Goal: Task Accomplishment & Management: Manage account settings

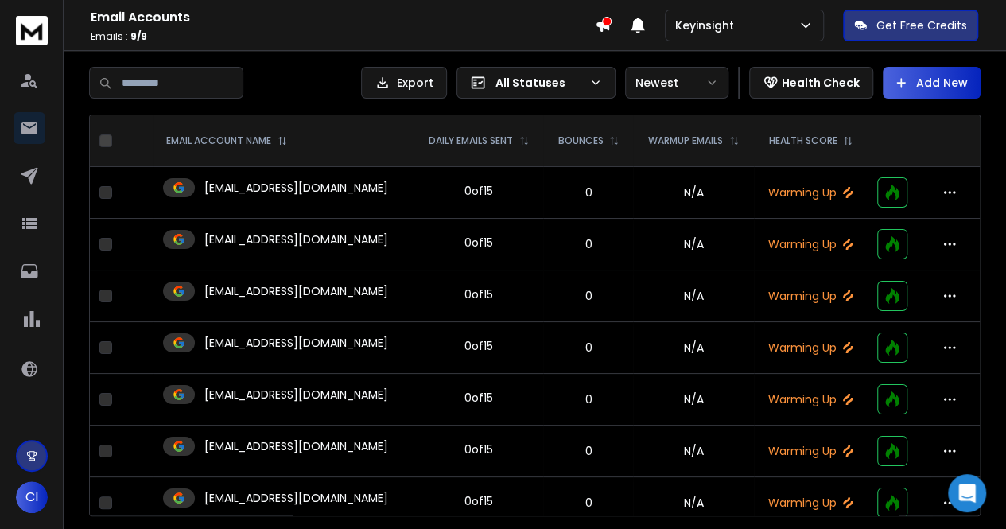
click at [407, 30] on p "Emails : 9 / 9" at bounding box center [343, 36] width 504 height 13
click at [378, 47] on div "Email Accounts Emails : 9 / 9 Keyinsight Get Free Credits" at bounding box center [503, 25] width 1006 height 51
click at [409, 26] on div "Email Accounts Emails : 9 / 9" at bounding box center [343, 25] width 504 height 35
click at [931, 95] on button "Add New" at bounding box center [932, 83] width 98 height 32
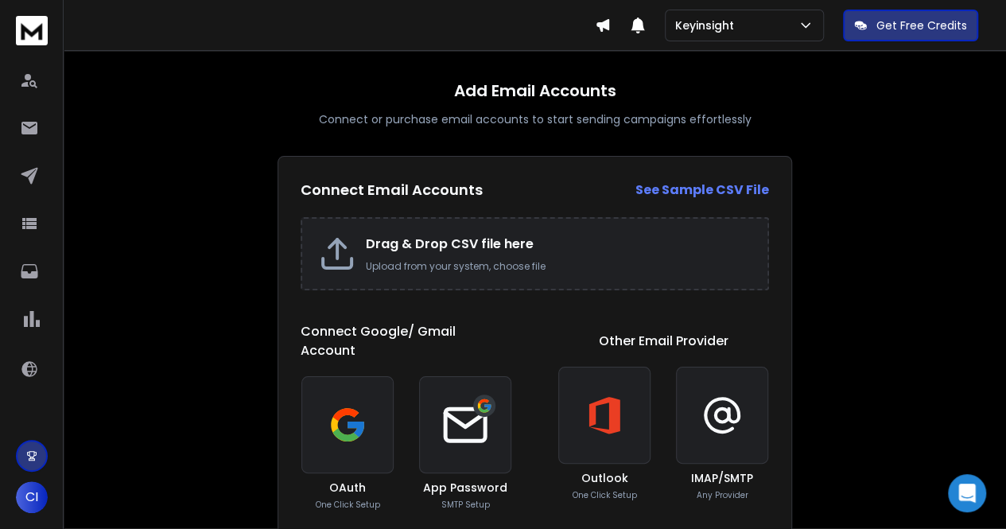
click at [924, 90] on div "Add Email Accounts Connect or purchase email accounts to start sending campaign…" at bounding box center [535, 104] width 943 height 48
click at [356, 417] on icon at bounding box center [348, 425] width 40 height 48
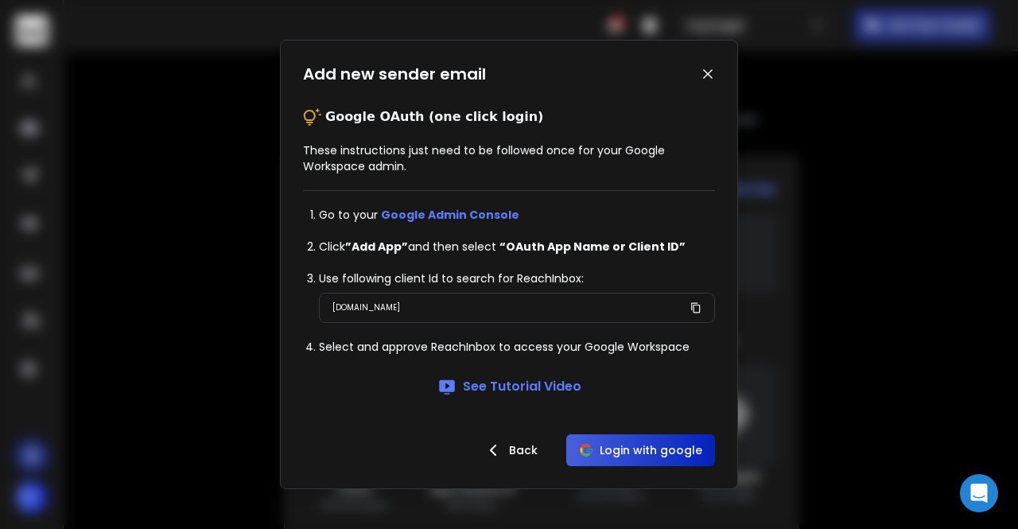
click at [710, 72] on icon at bounding box center [708, 74] width 10 height 10
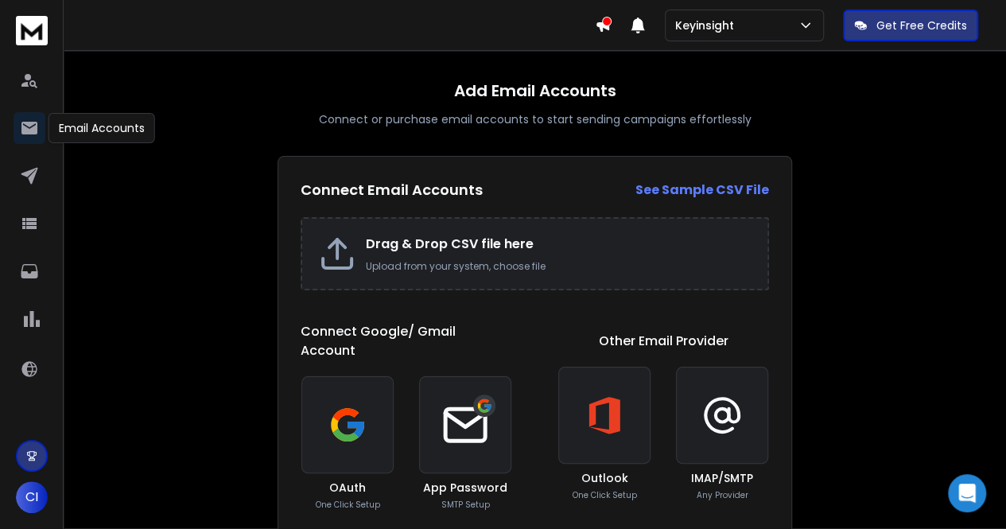
click at [22, 123] on icon at bounding box center [29, 128] width 16 height 13
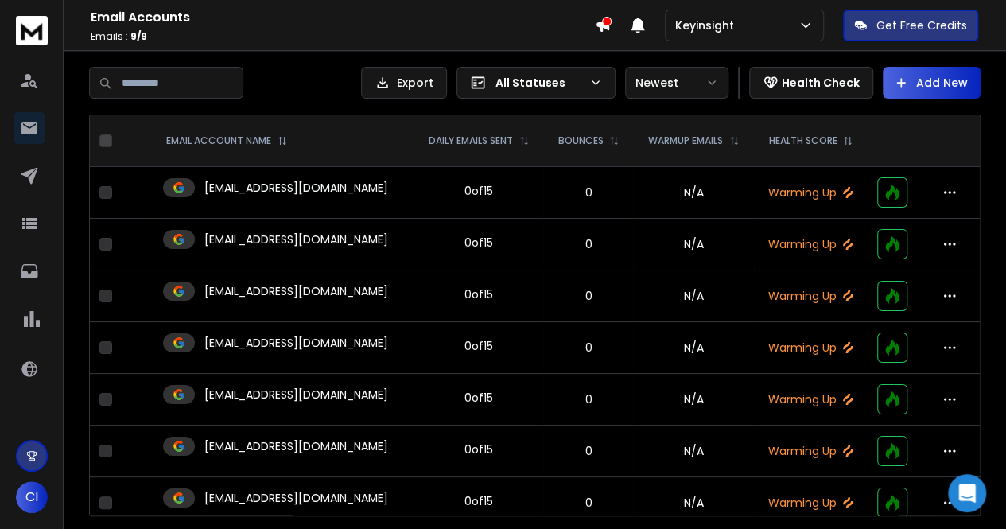
click at [905, 78] on icon at bounding box center [901, 82] width 11 height 11
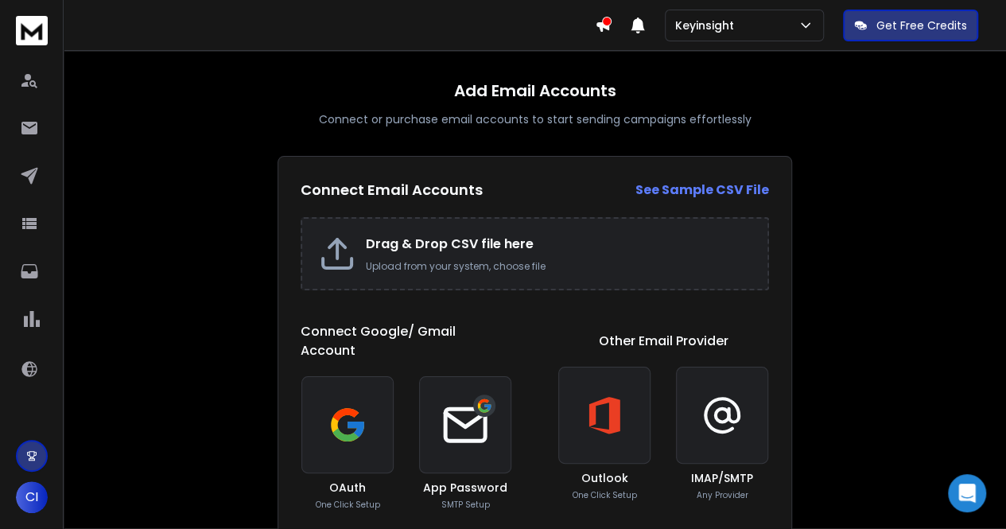
scroll to position [35, 0]
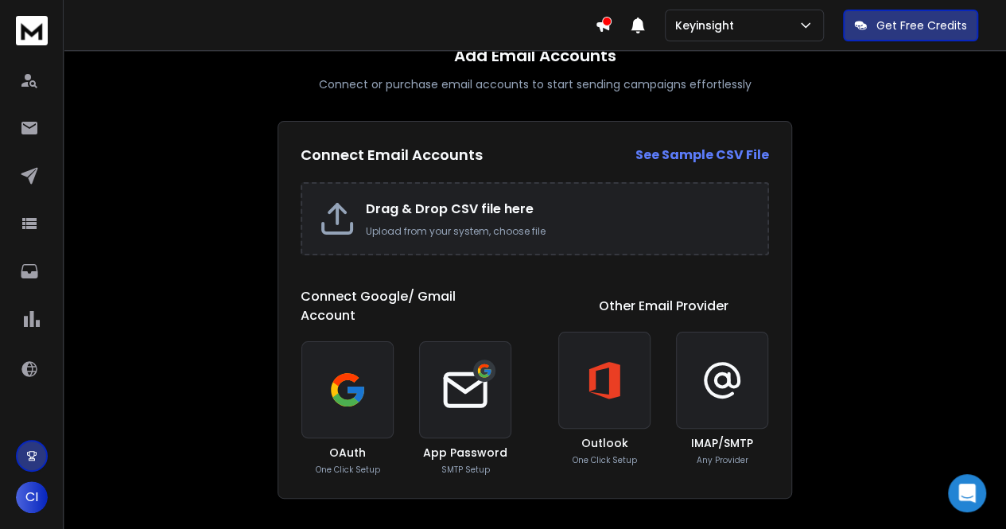
click at [350, 407] on icon at bounding box center [348, 390] width 40 height 48
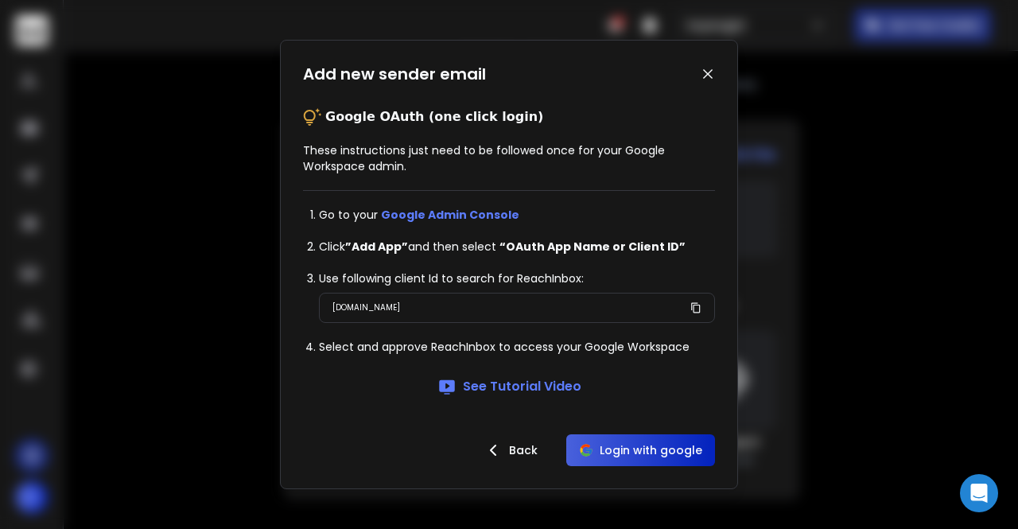
drag, startPoint x: 652, startPoint y: 303, endPoint x: 331, endPoint y: 311, distance: 320.7
click at [331, 311] on div "549360251880-maeh4okn7btu9cjtf0l2bt1t5b22sbf8.apps.googleusercontent.com" at bounding box center [517, 308] width 396 height 30
click at [446, 213] on link "Google Admin Console" at bounding box center [450, 215] width 138 height 16
click at [708, 74] on icon at bounding box center [708, 74] width 10 height 10
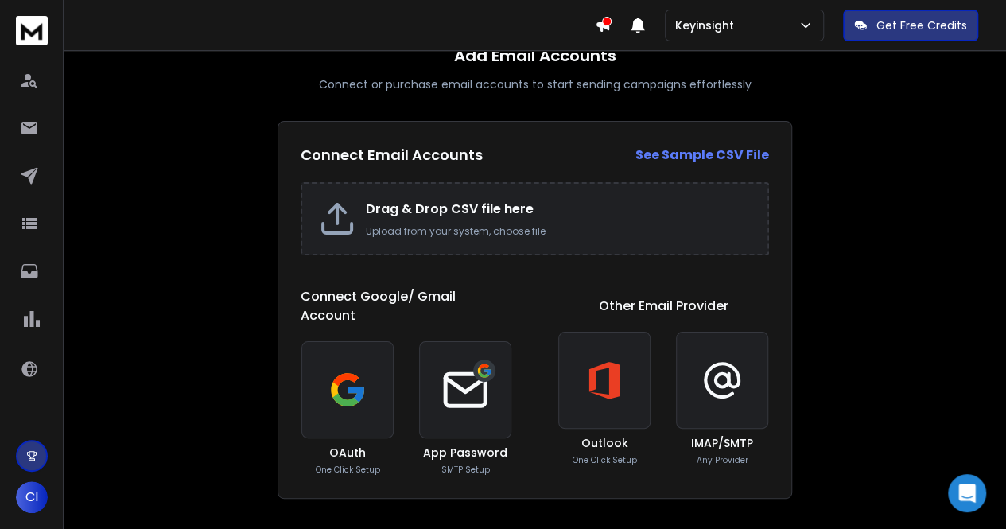
click at [39, 33] on img at bounding box center [32, 30] width 32 height 29
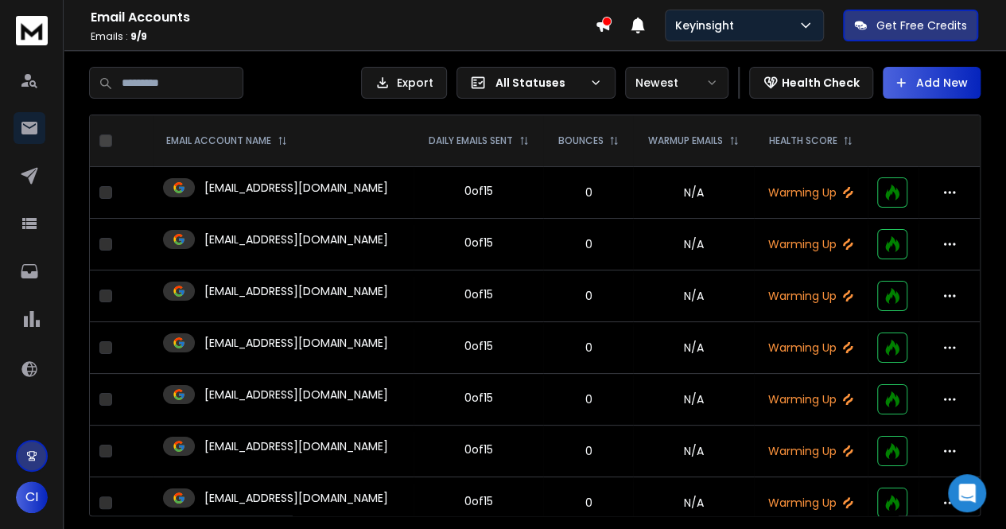
click at [792, 30] on div "Keyinsight" at bounding box center [744, 26] width 138 height 16
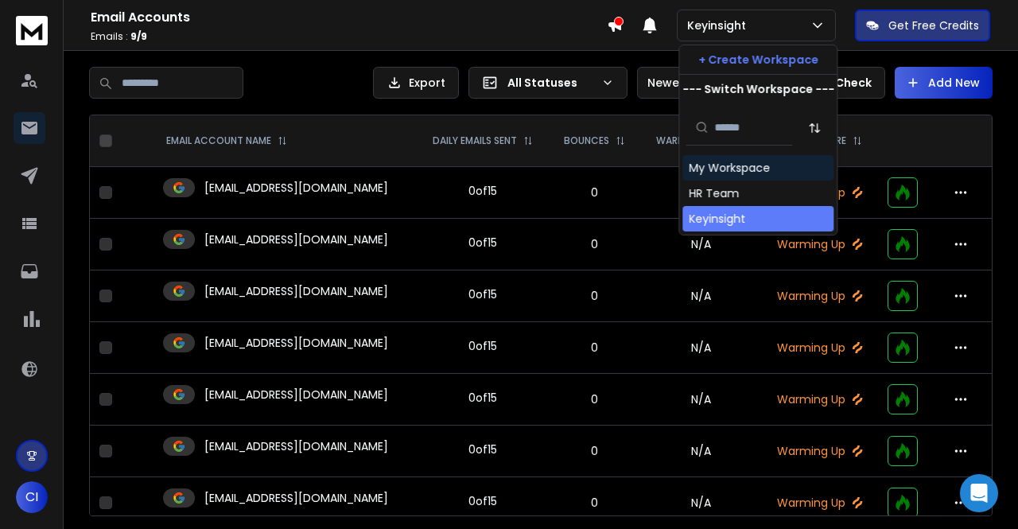
click at [743, 172] on div "My Workspace" at bounding box center [729, 168] width 81 height 16
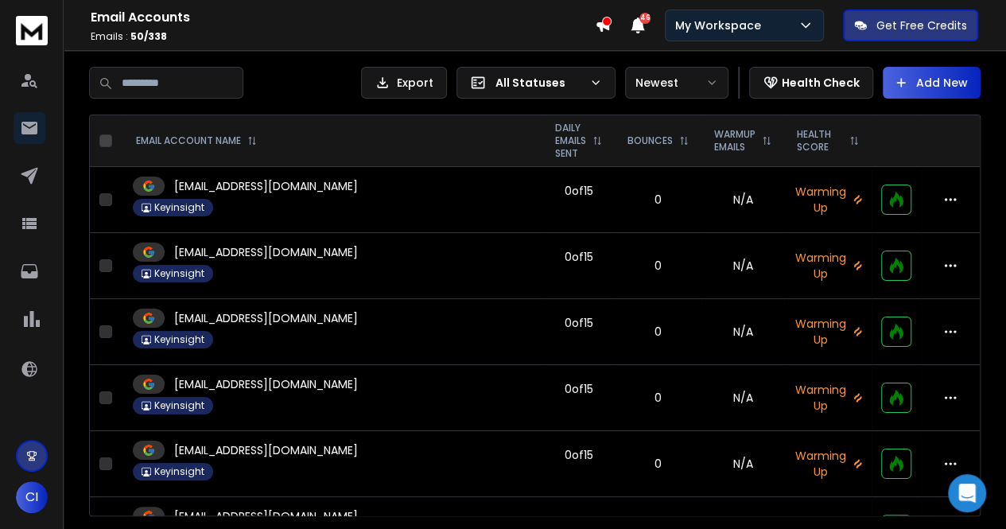
click at [772, 29] on div "My Workspace" at bounding box center [744, 26] width 138 height 16
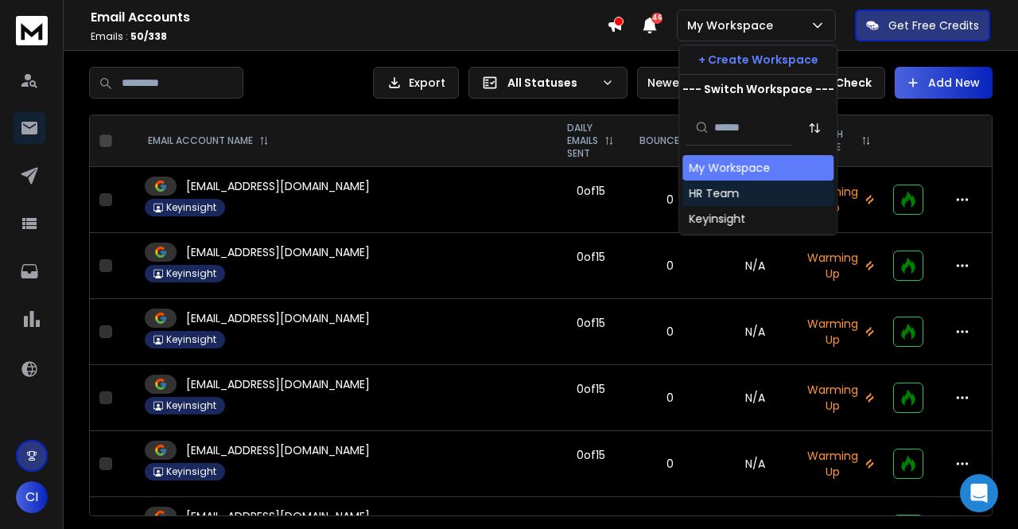
click at [724, 189] on div "HR Team" at bounding box center [714, 193] width 50 height 16
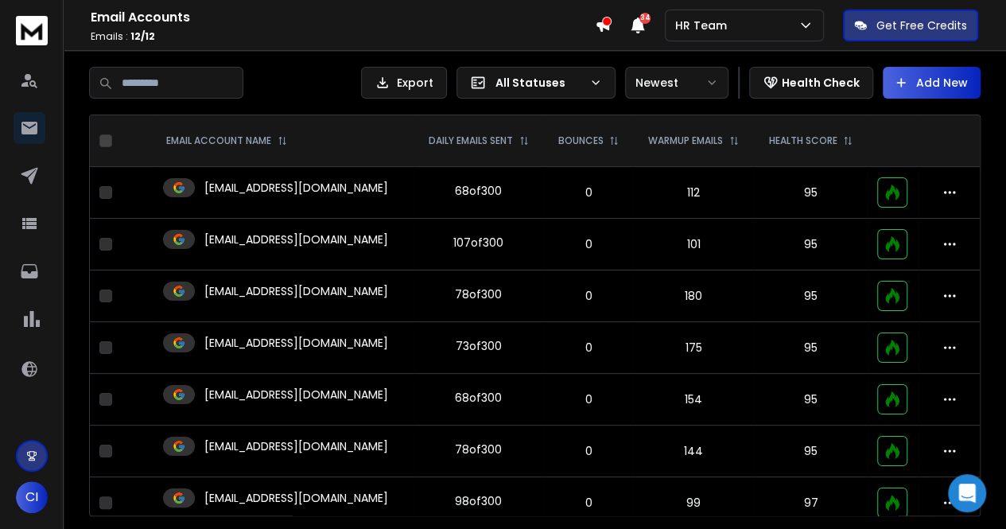
click at [757, 37] on button "HR Team" at bounding box center [744, 26] width 159 height 32
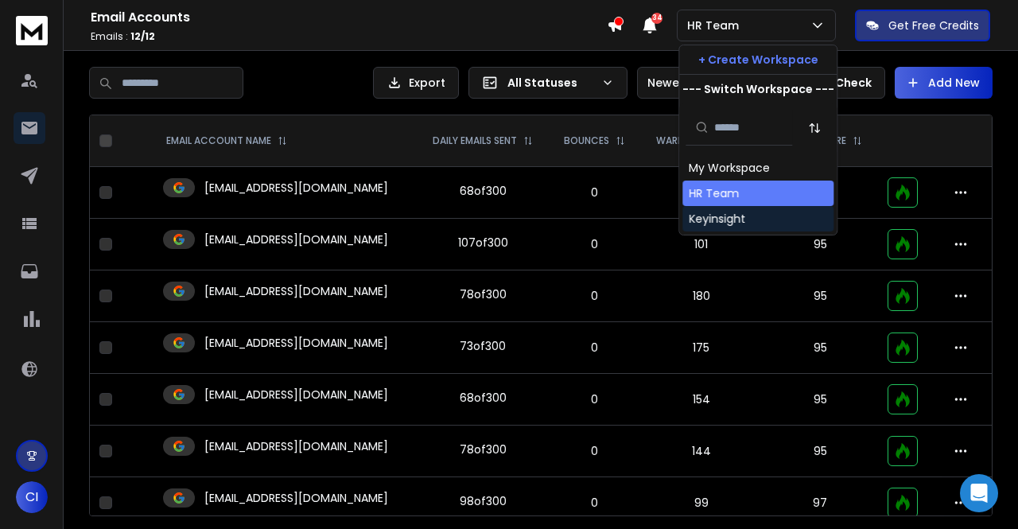
click at [731, 220] on div "Keyinsight" at bounding box center [717, 219] width 56 height 16
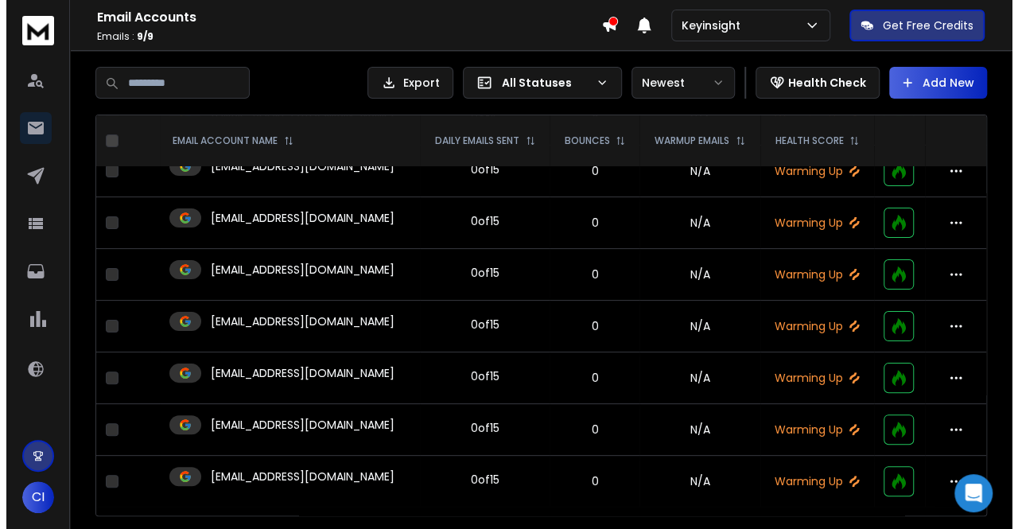
scroll to position [129, 0]
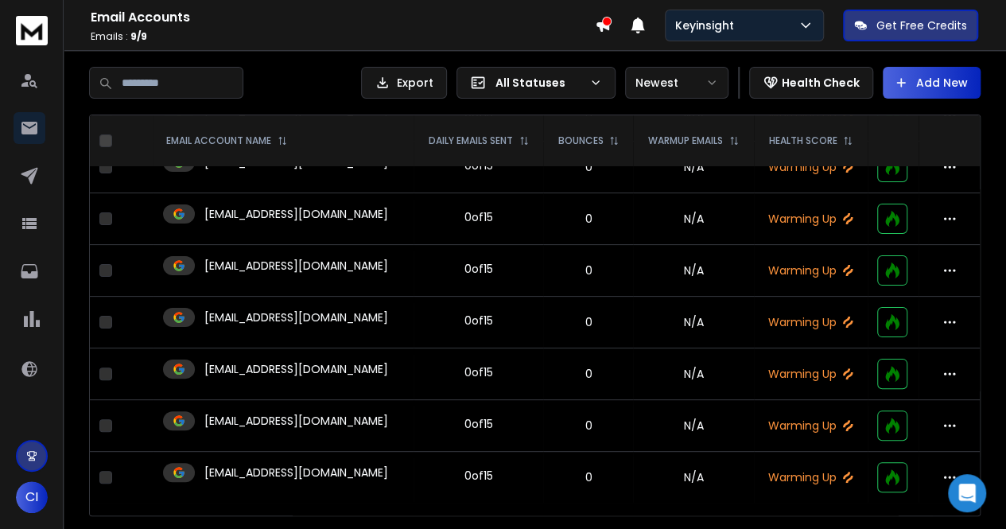
click at [786, 26] on div "Keyinsight" at bounding box center [744, 26] width 138 height 16
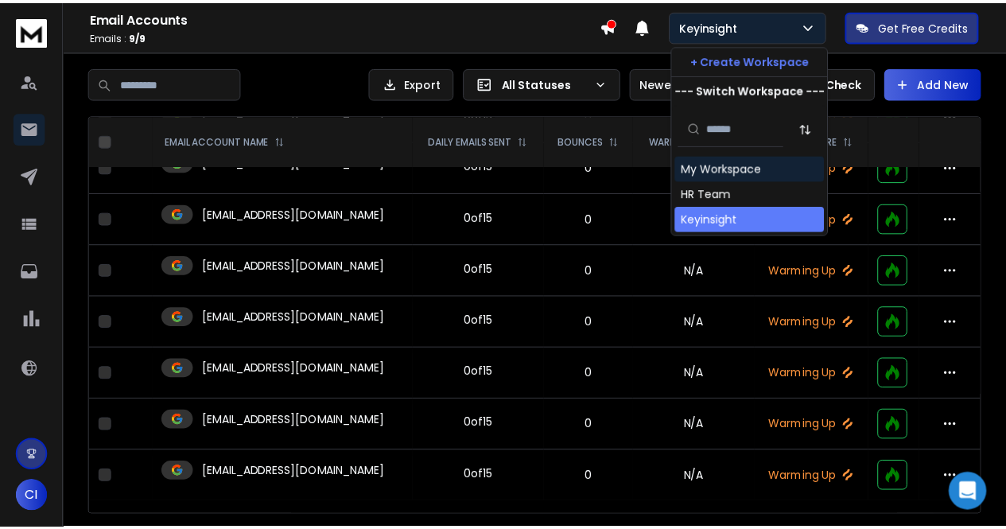
scroll to position [126, 0]
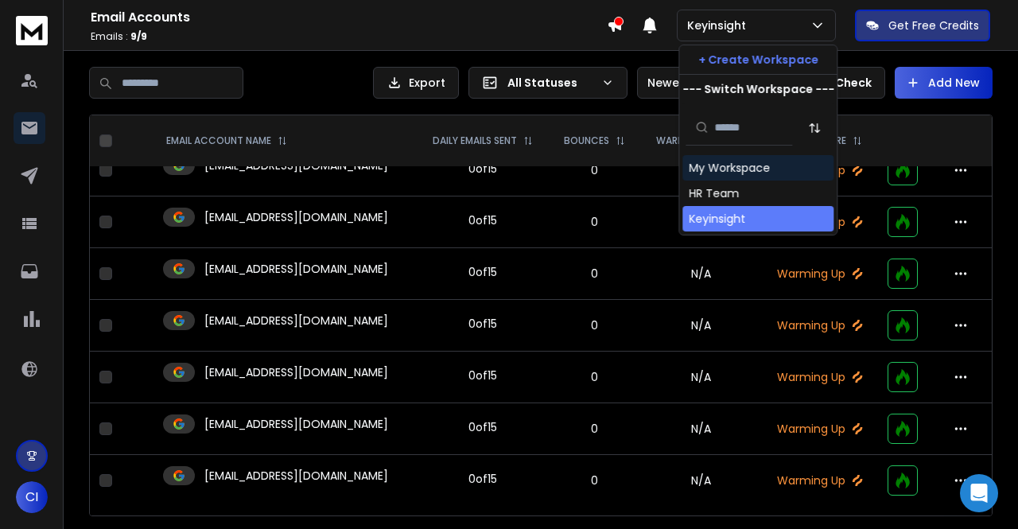
click at [732, 169] on div "My Workspace" at bounding box center [729, 168] width 81 height 16
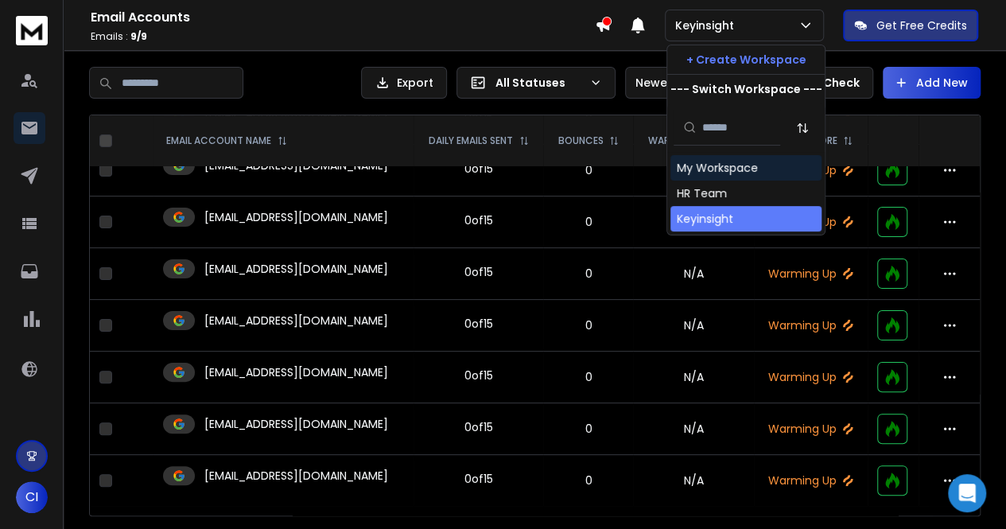
scroll to position [129, 0]
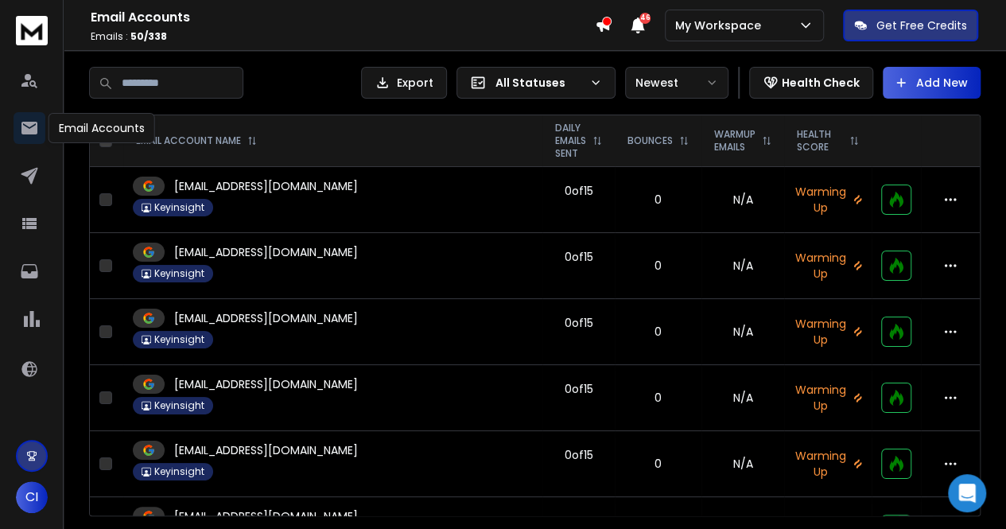
click at [20, 119] on icon at bounding box center [29, 128] width 19 height 19
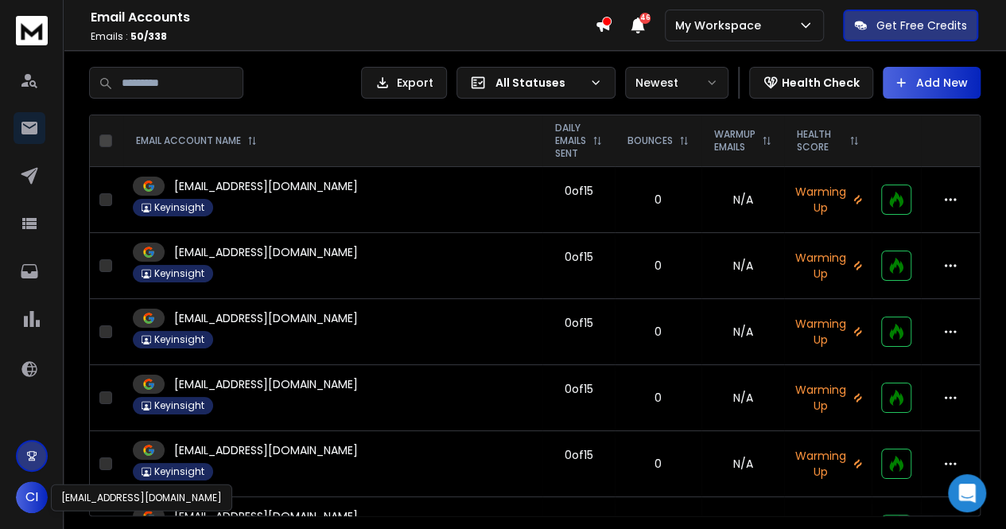
click at [29, 505] on span "CI" at bounding box center [32, 497] width 32 height 32
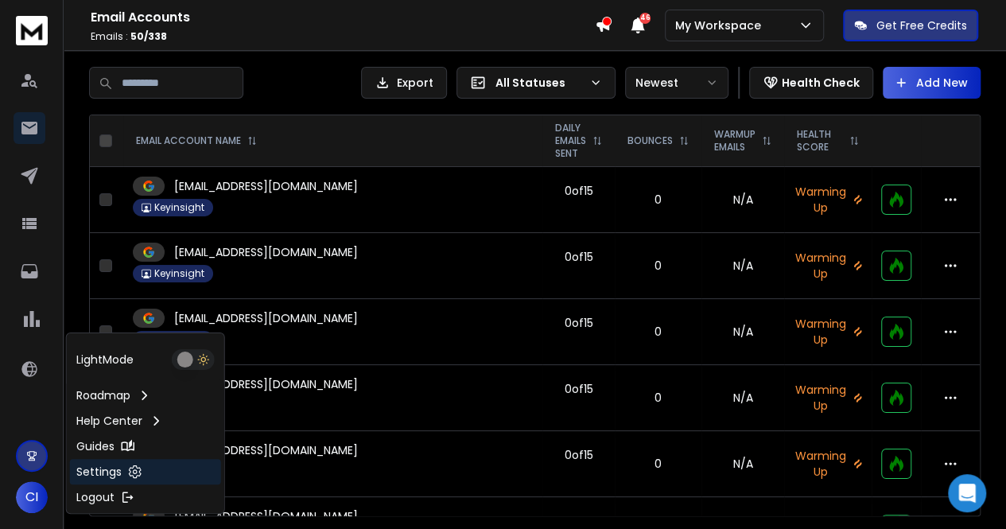
click at [83, 473] on p "Settings" at bounding box center [98, 472] width 45 height 16
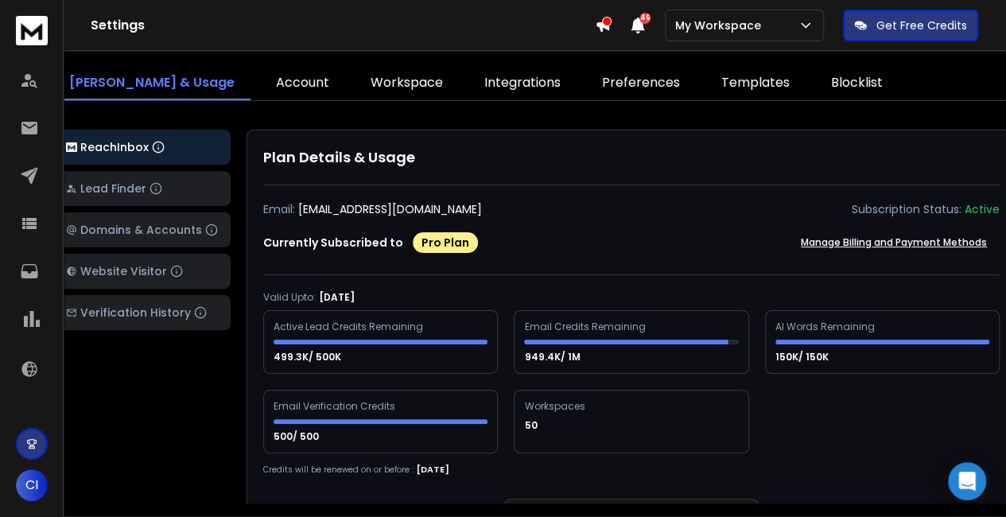
click at [260, 91] on link "Account" at bounding box center [302, 83] width 85 height 33
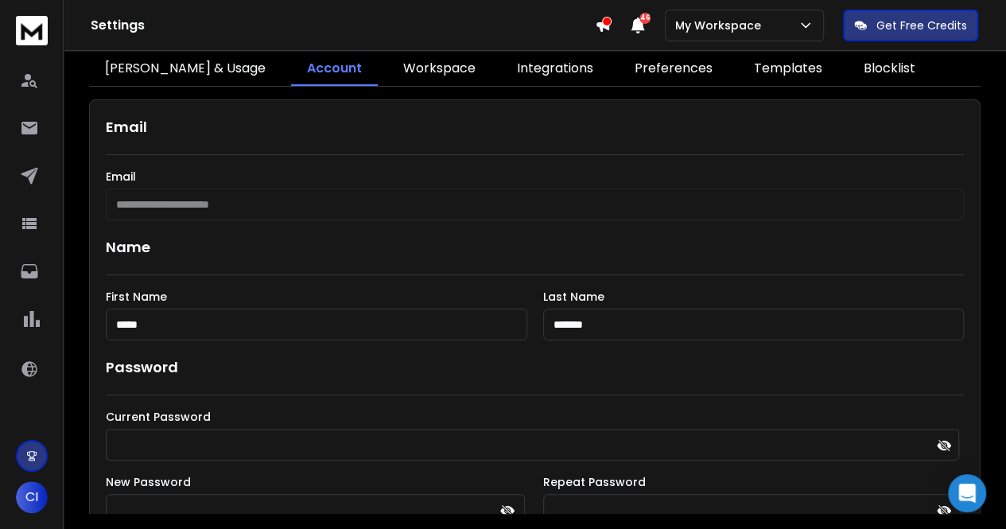
click at [387, 64] on link "Workspace" at bounding box center [439, 69] width 104 height 33
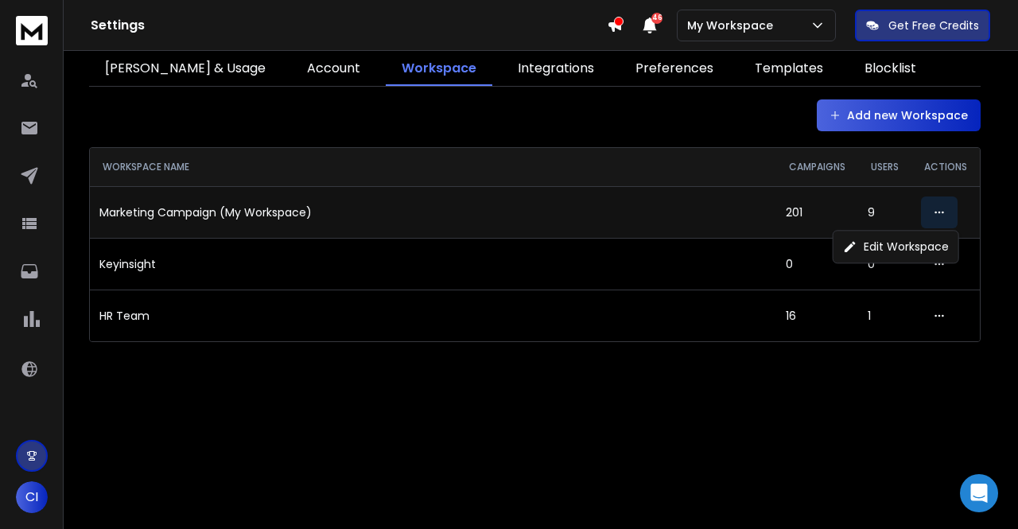
click at [939, 210] on icon "button" at bounding box center [939, 212] width 11 height 11
click at [667, 200] on td "Marketing Campaign (My Workspace)" at bounding box center [433, 212] width 687 height 52
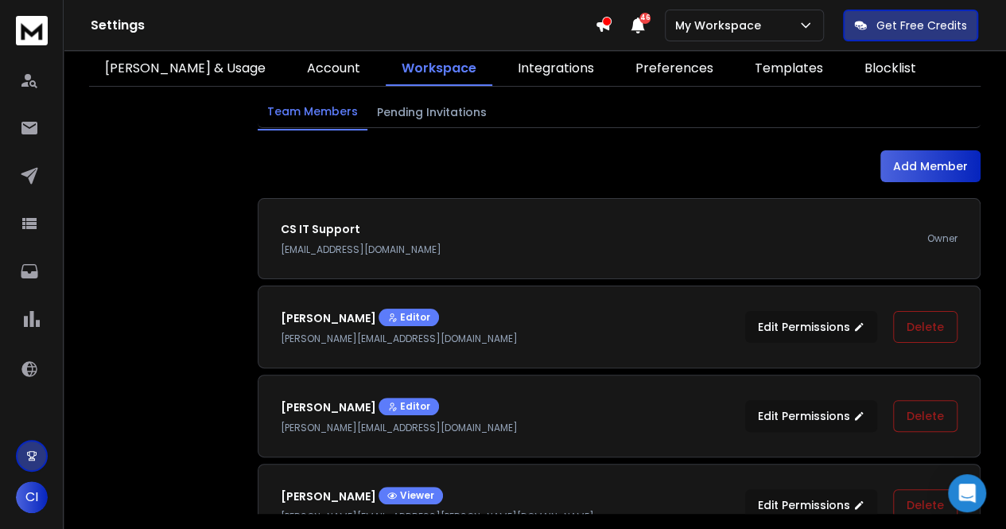
scroll to position [247, 0]
click at [923, 169] on button "Add Member" at bounding box center [931, 167] width 100 height 32
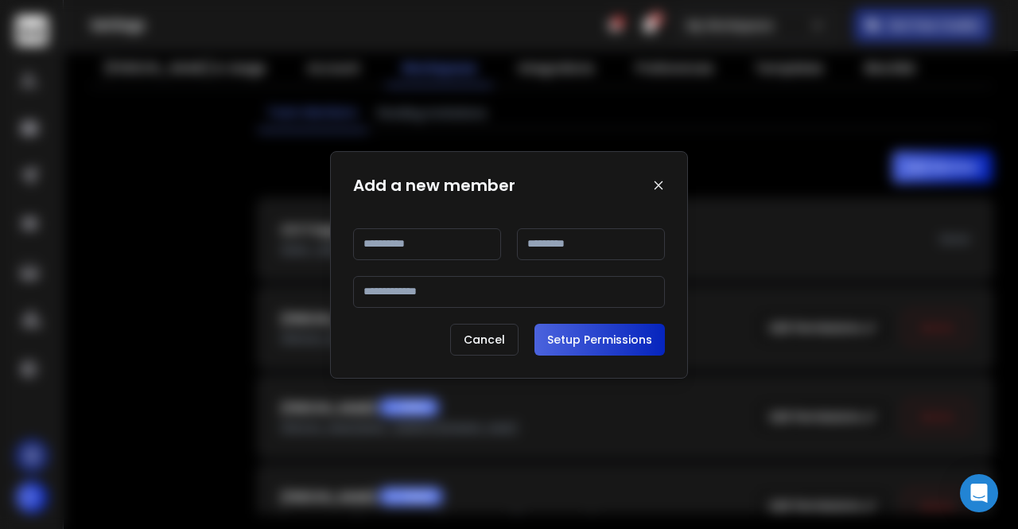
click at [512, 300] on input at bounding box center [509, 292] width 312 height 32
click at [662, 189] on icon at bounding box center [659, 185] width 9 height 9
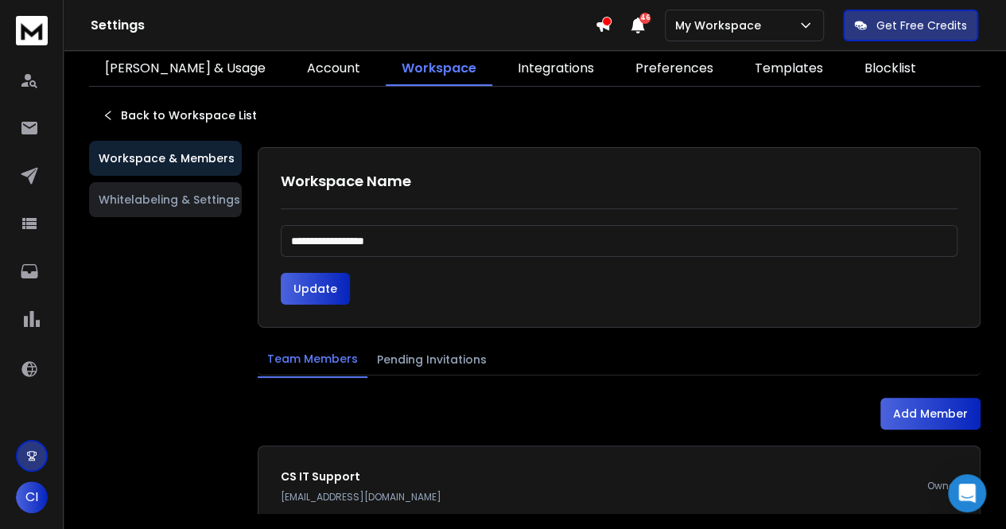
scroll to position [0, 0]
